Goal: Task Accomplishment & Management: Manage account settings

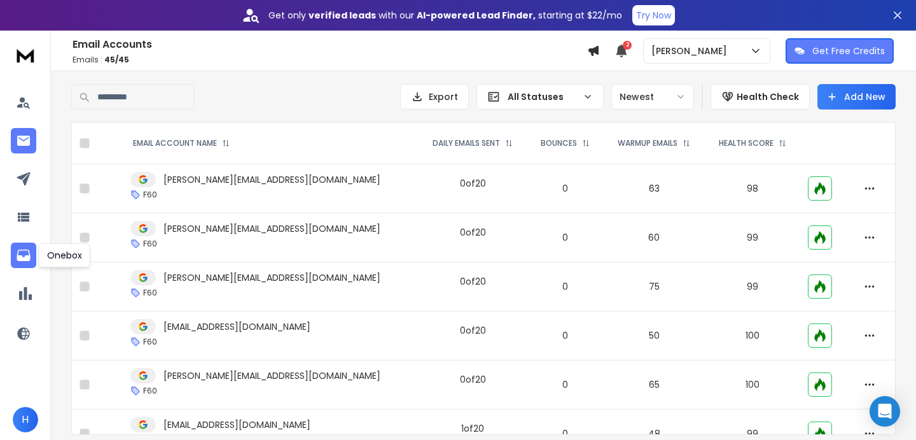
click at [24, 251] on icon at bounding box center [23, 254] width 15 height 15
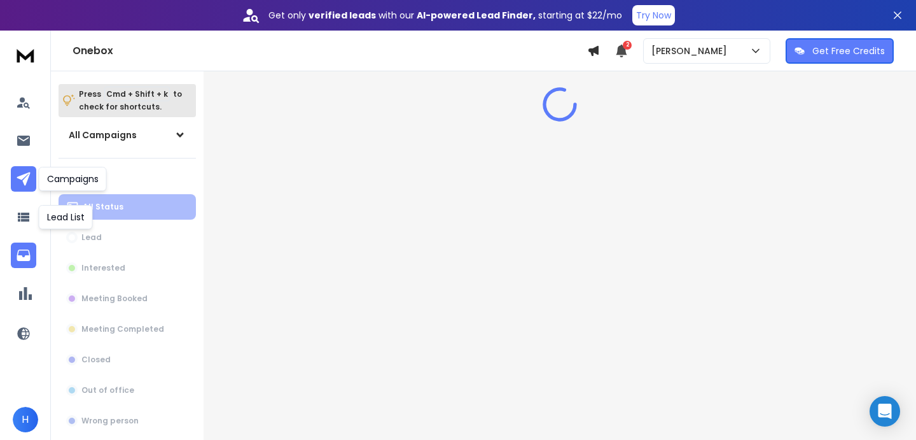
click at [23, 176] on icon at bounding box center [23, 178] width 13 height 13
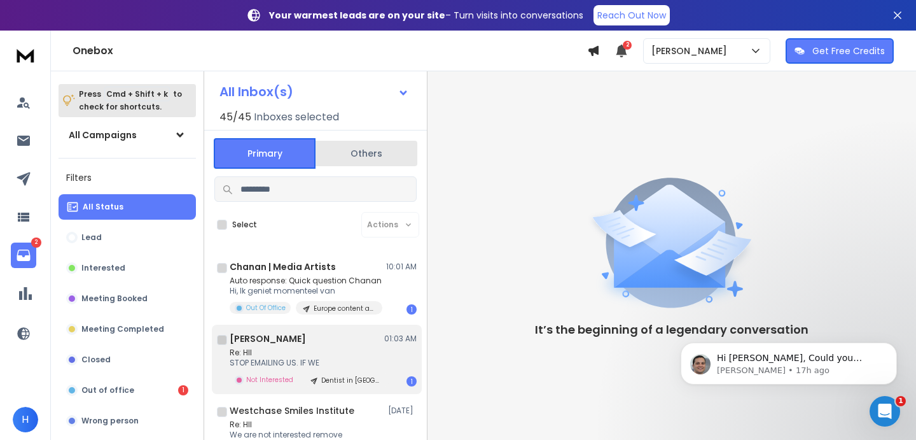
click at [383, 359] on div "Re: HII STOP EMAILING US. IF WE Not Interested Dentist in [GEOGRAPHIC_DATA] / w…" at bounding box center [310, 366] width 160 height 39
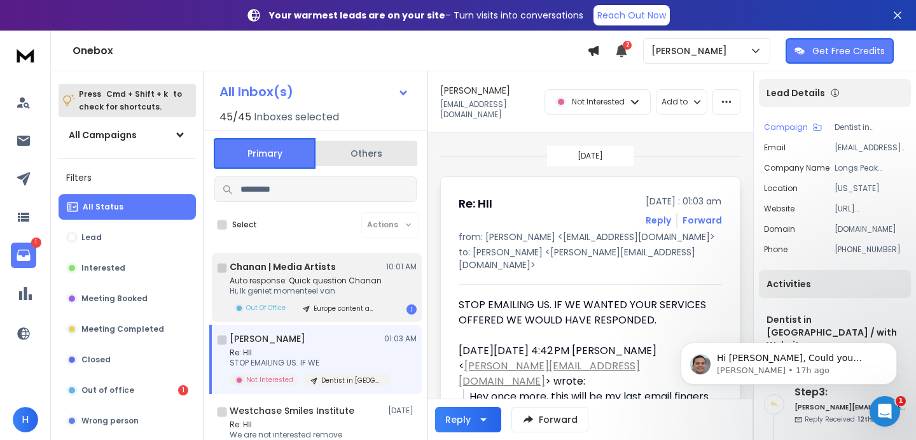
click at [346, 298] on div "Auto response: Quick question Chanan Hi, Ik geniet momenteel van Out Of Office …" at bounding box center [306, 294] width 153 height 39
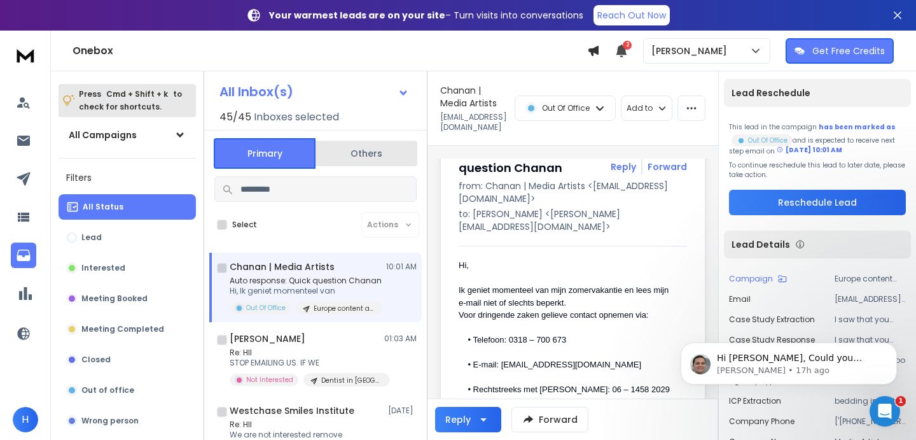
scroll to position [67, 0]
click at [570, 284] on p "Hi, Ik geniet momenteel van mijn zomervakantie en lees mijn e-mail niet of slec…" at bounding box center [568, 369] width 218 height 223
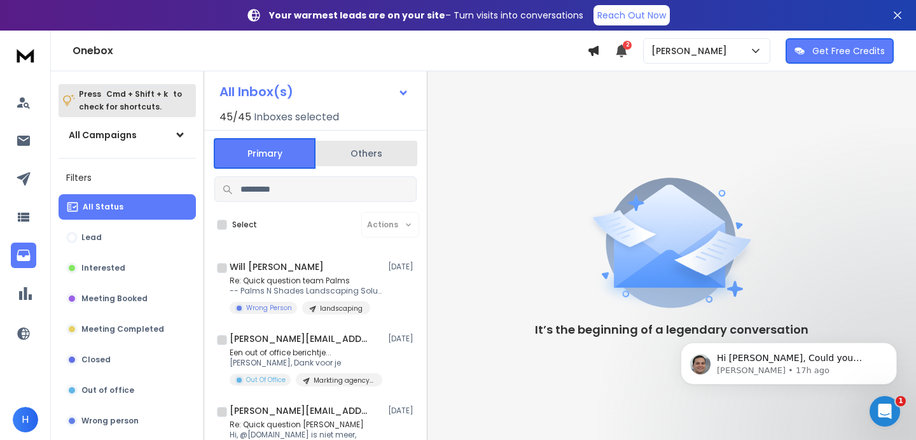
scroll to position [0, 0]
click at [24, 201] on div at bounding box center [25, 216] width 29 height 269
click at [24, 145] on icon at bounding box center [23, 140] width 13 height 10
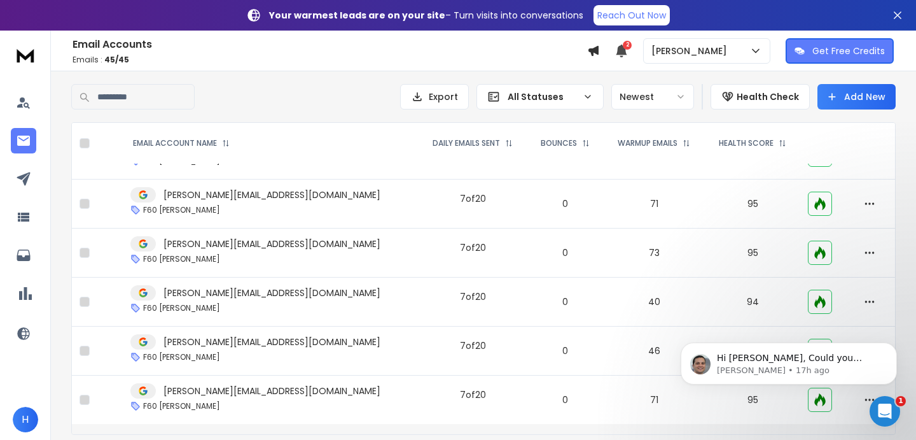
scroll to position [1767, 0]
